Goal: Information Seeking & Learning: Check status

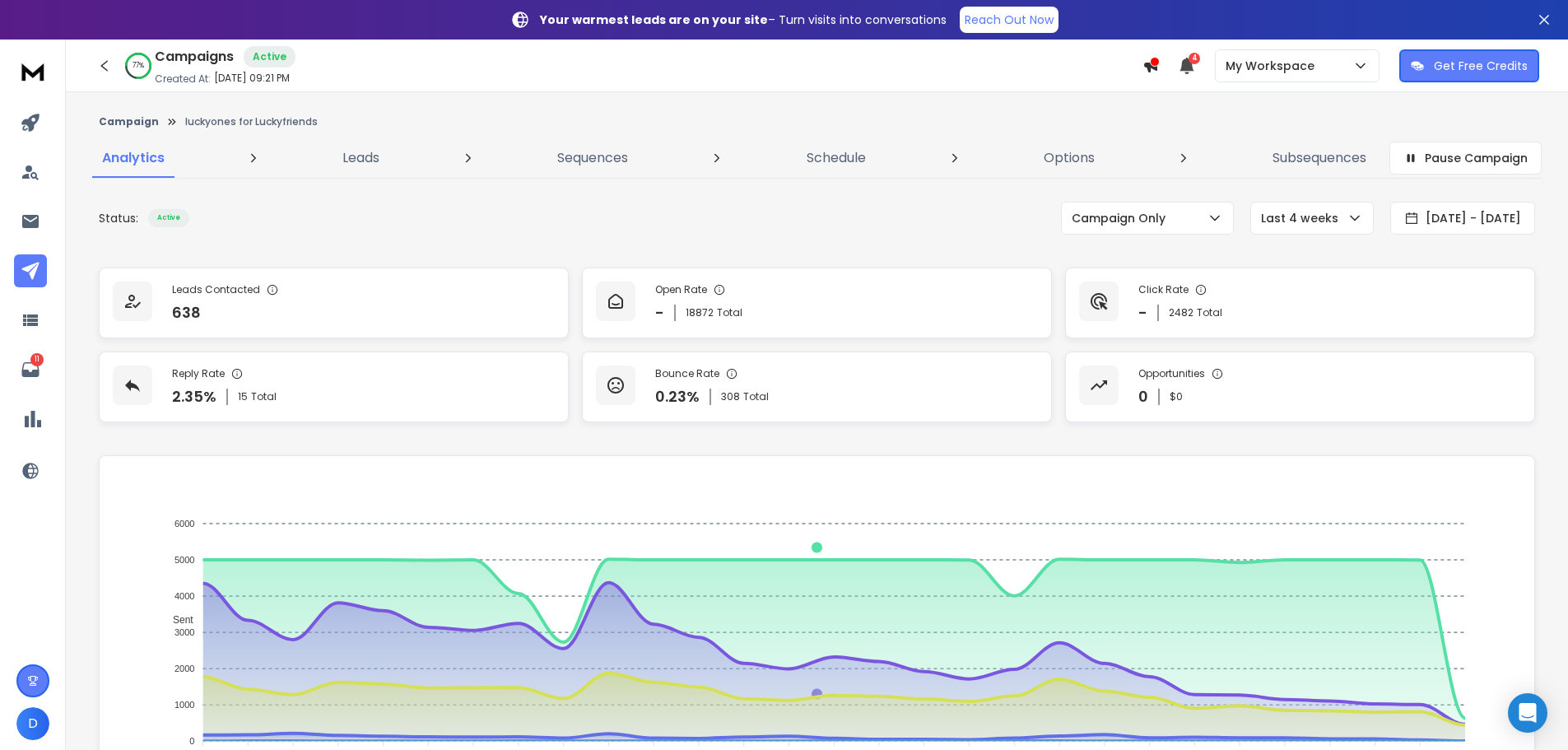
scroll to position [320, 0]
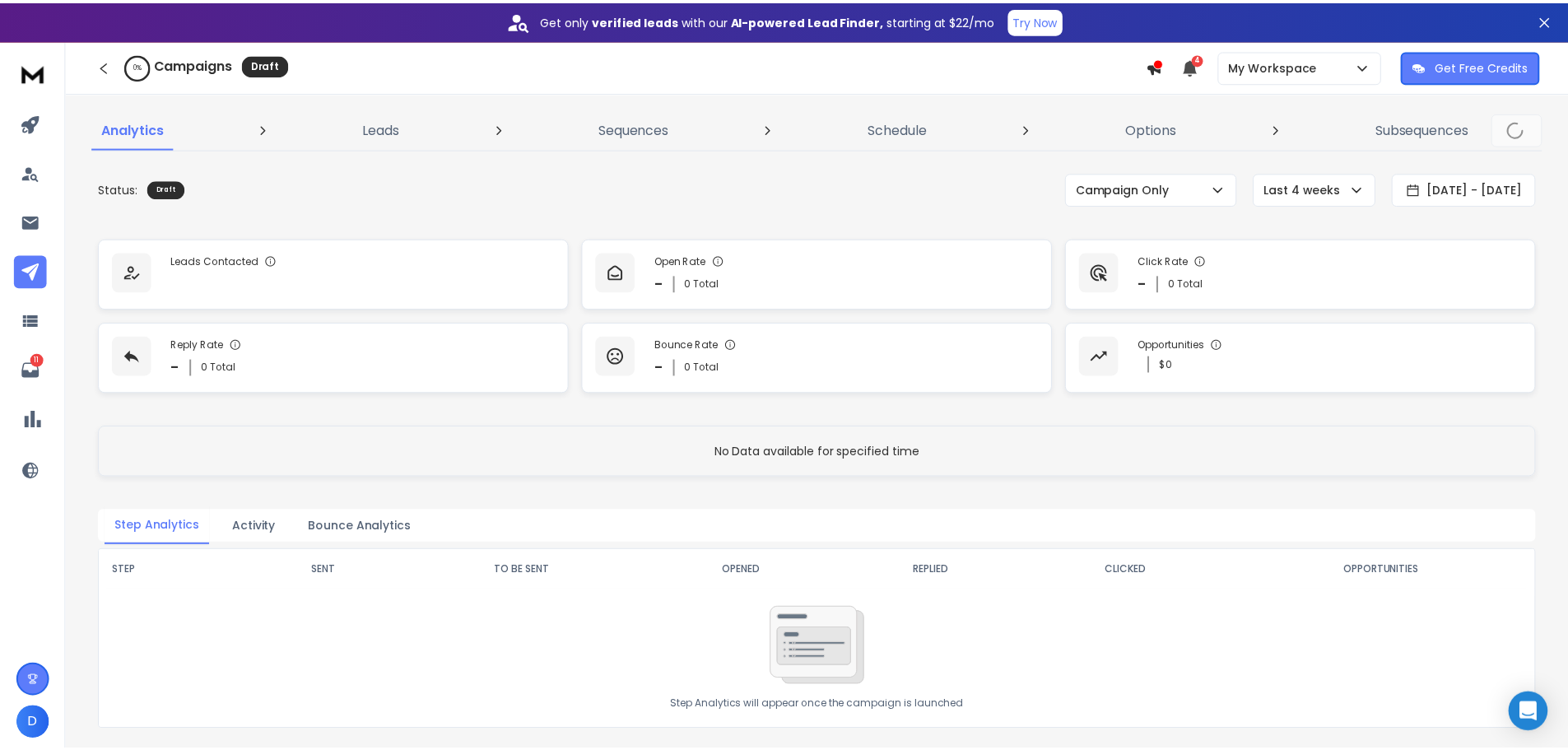
scroll to position [10, 0]
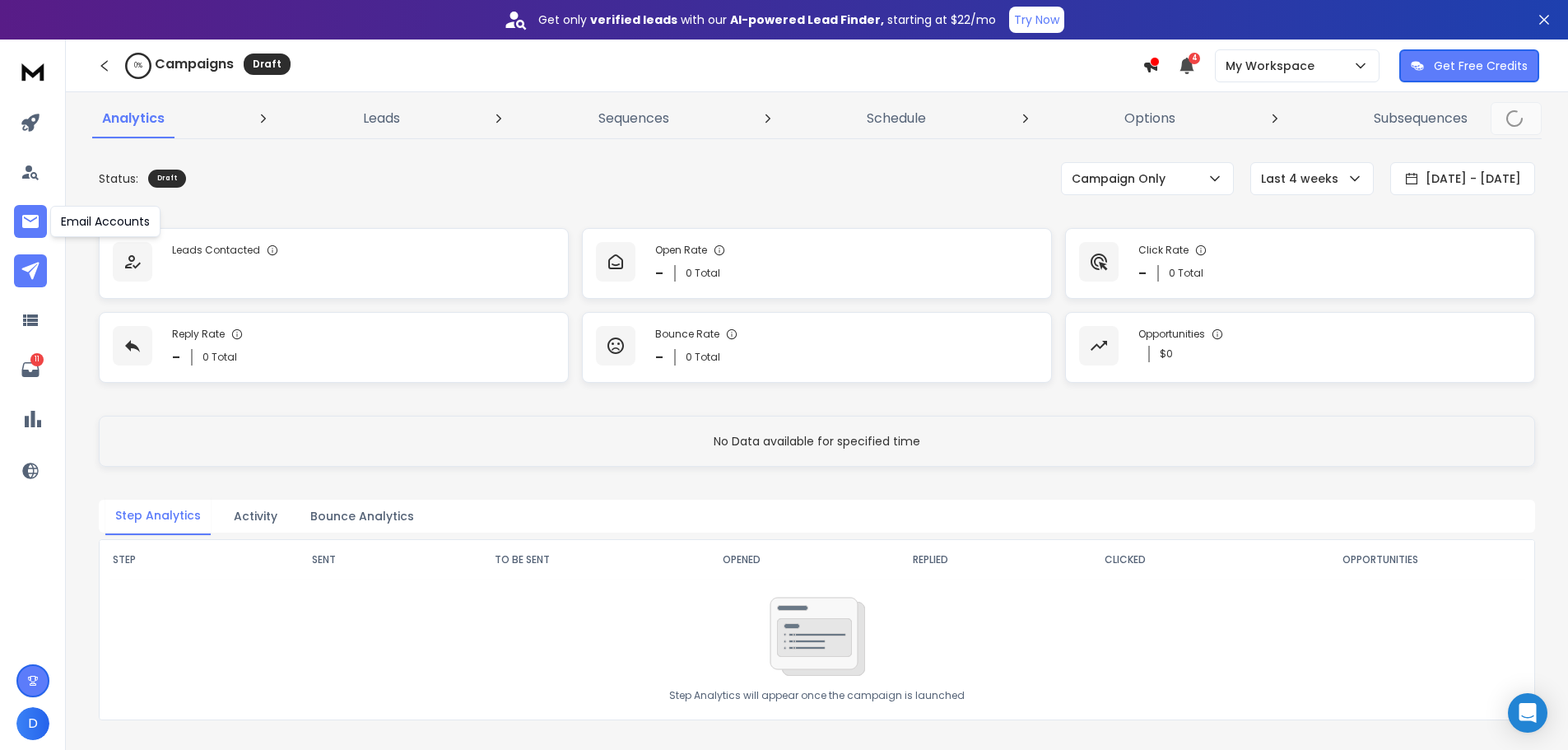
click at [33, 220] on icon at bounding box center [30, 221] width 17 height 13
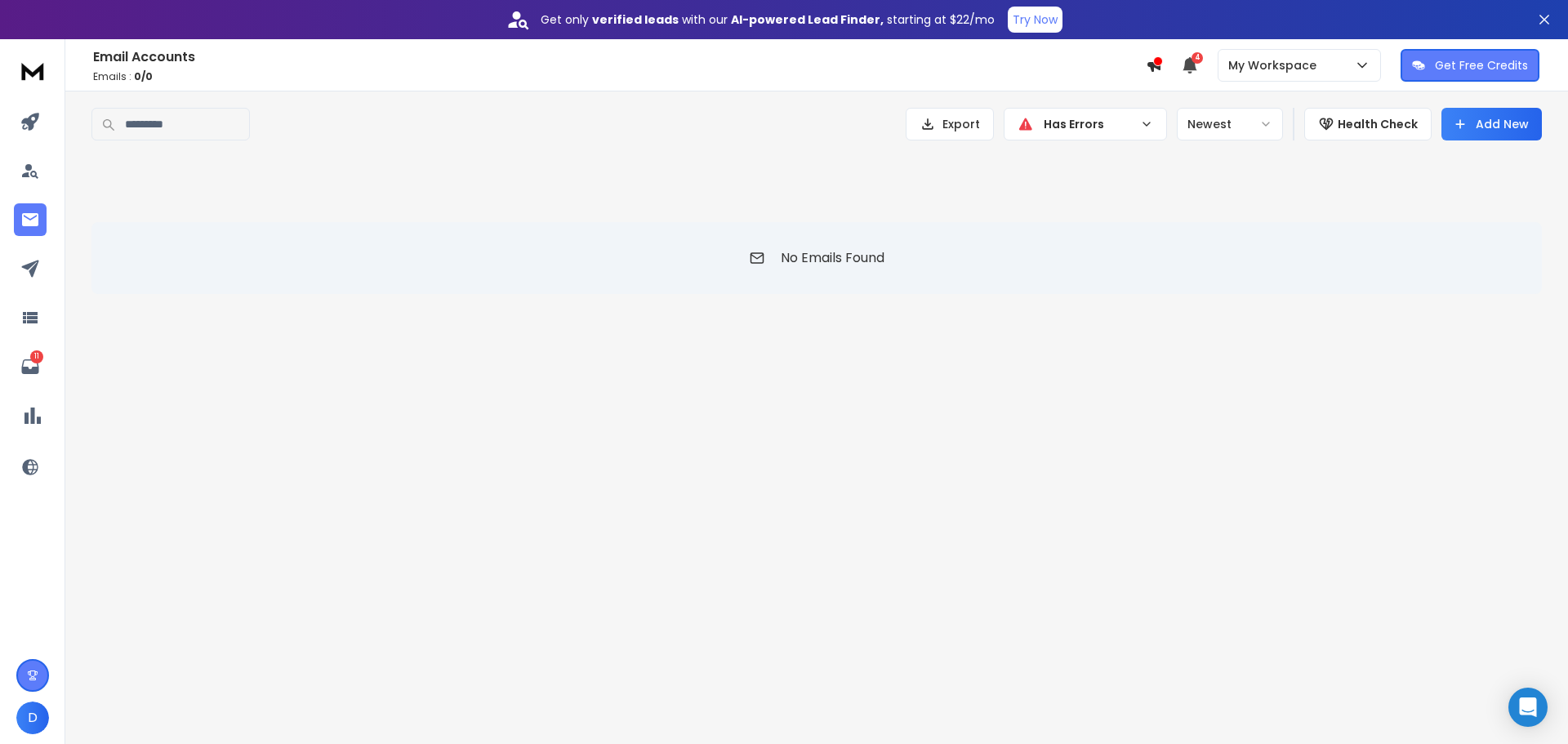
click at [1099, 134] on div "Has Errors" at bounding box center [1085, 125] width 164 height 33
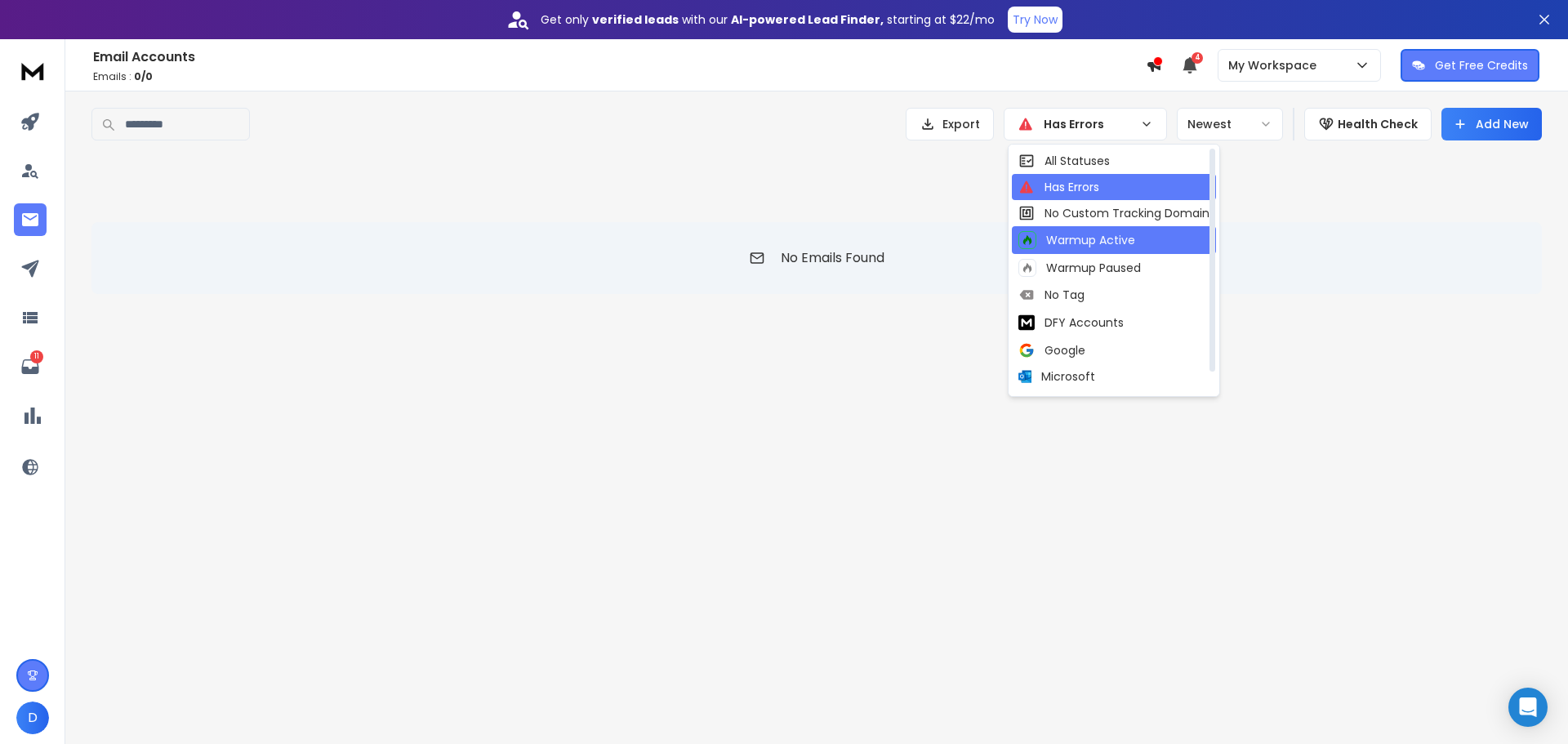
click at [1082, 244] on div "Warmup Active" at bounding box center [1077, 240] width 117 height 18
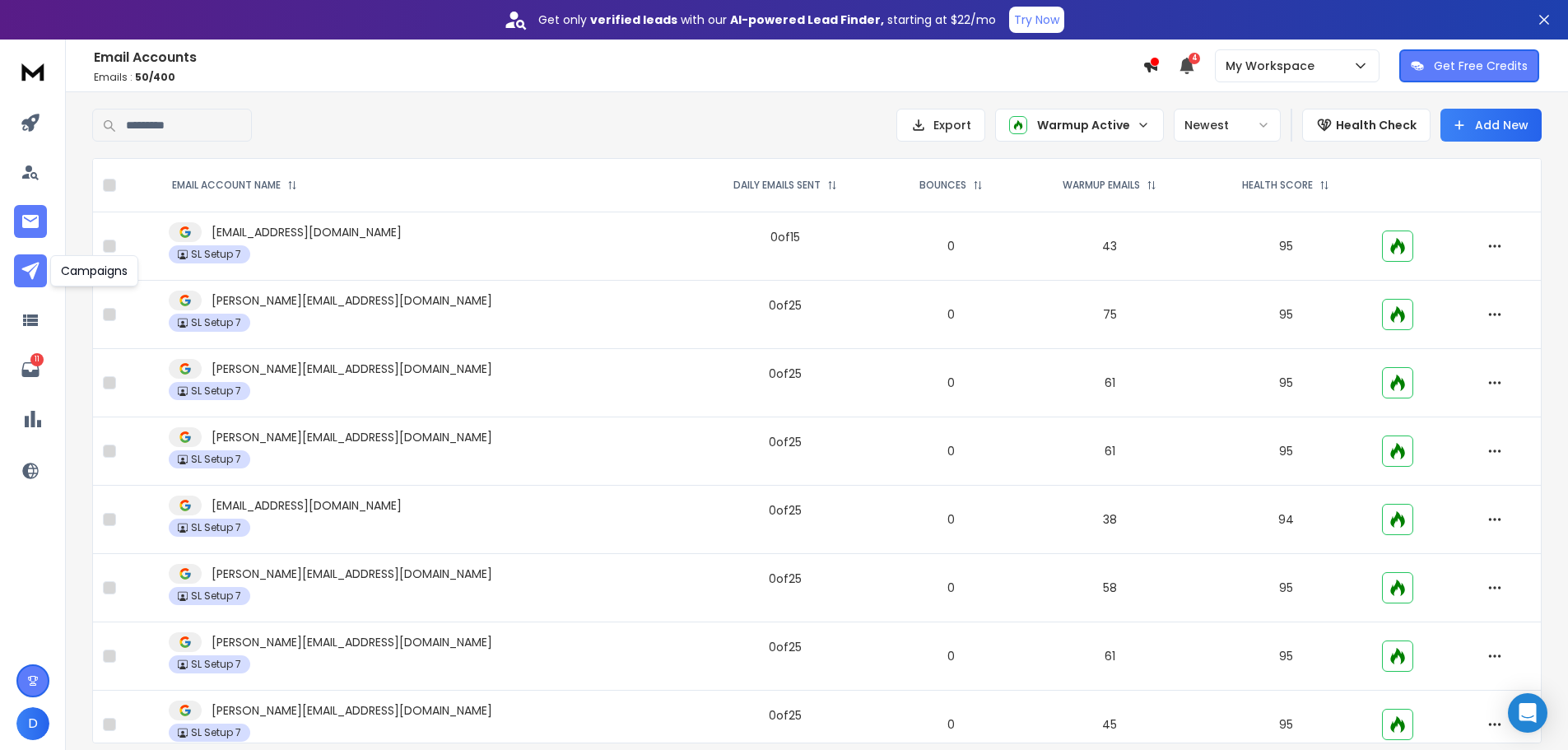
click at [32, 261] on icon at bounding box center [30, 270] width 20 height 20
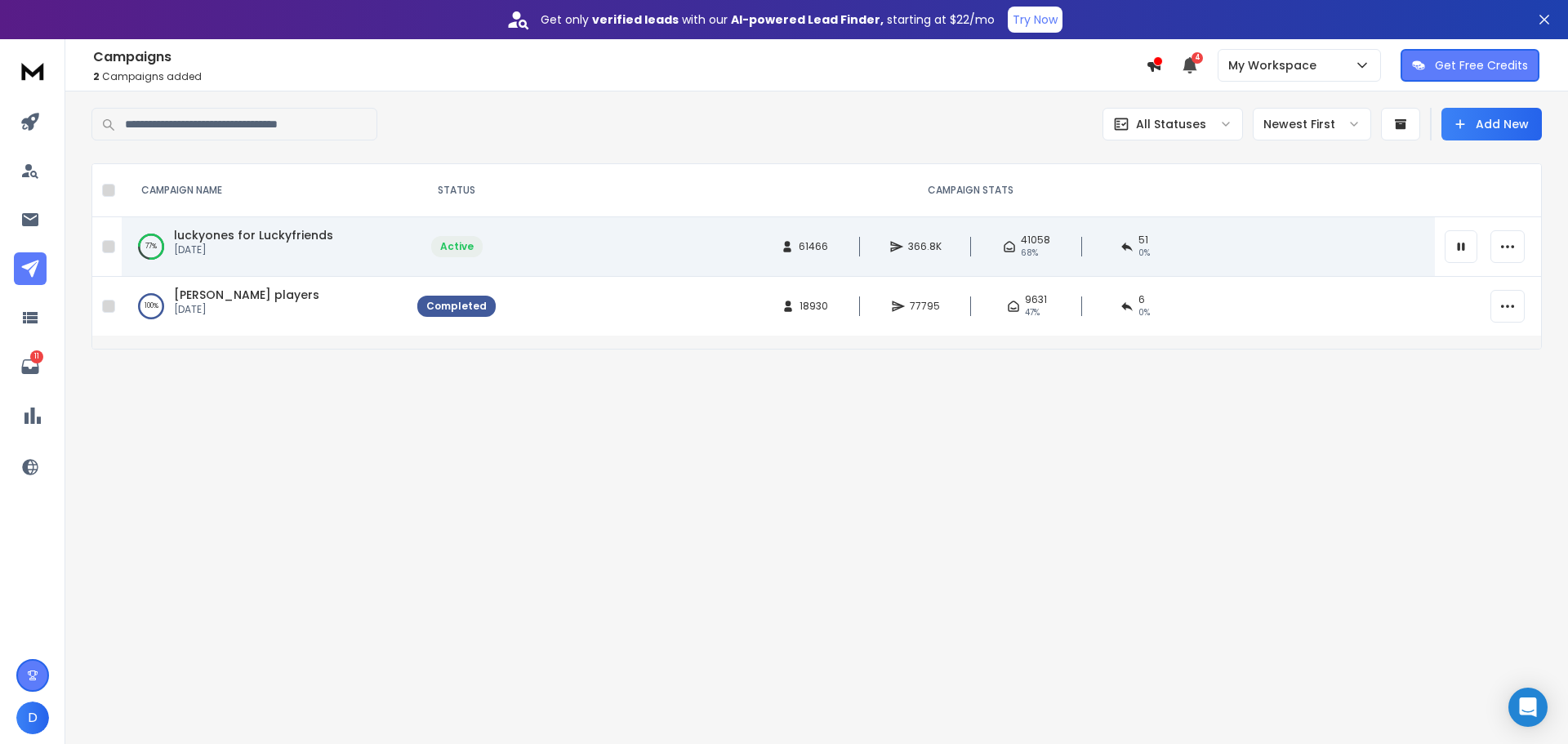
click at [330, 254] on div "77 % luckyones for Luckyfriends 3 months ago" at bounding box center [264, 247] width 253 height 39
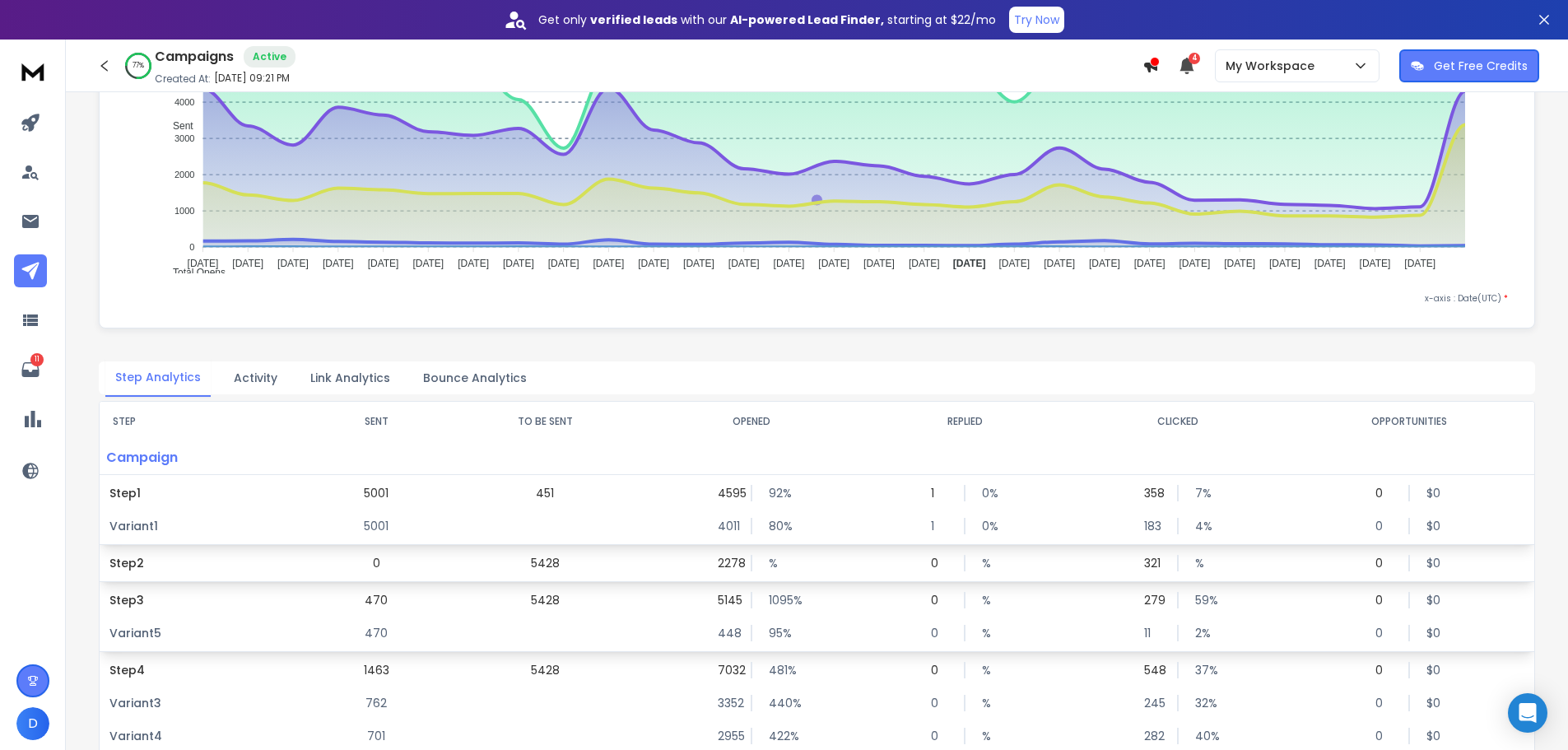
scroll to position [320, 0]
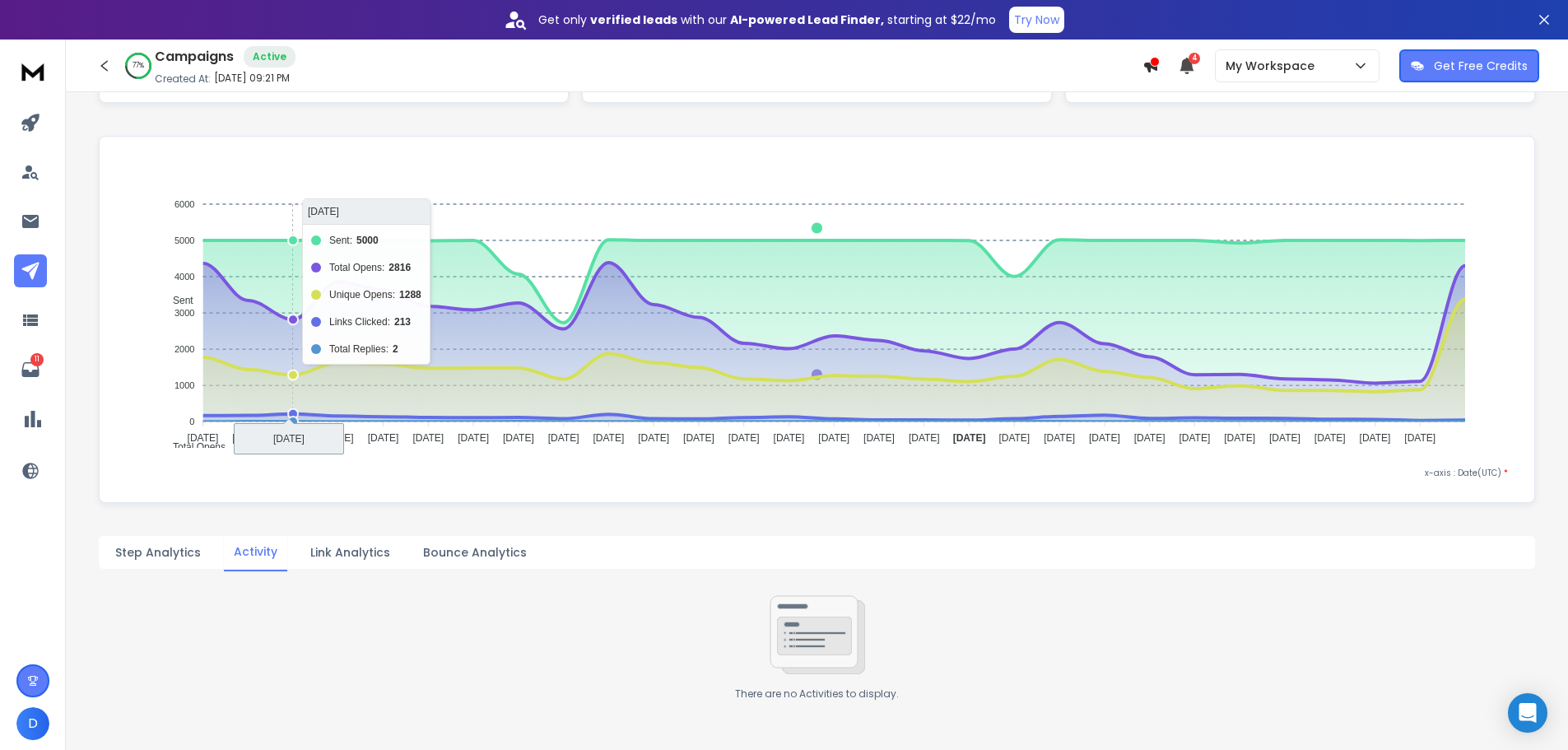
click at [274, 384] on div "Leads Contacted 5001 Open Rate - 21878 Total Click Rate 50.87 % 2544 Total Repl…" at bounding box center [817, 337] width 1436 height 779
